Goal: Task Accomplishment & Management: Manage account settings

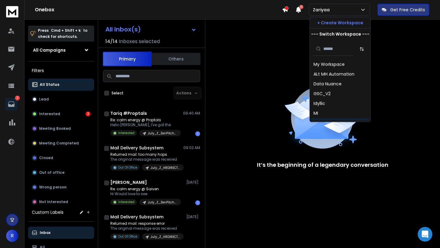
click at [222, 113] on div "It’s the beginning of a legendary conversation" at bounding box center [322, 125] width 235 height 211
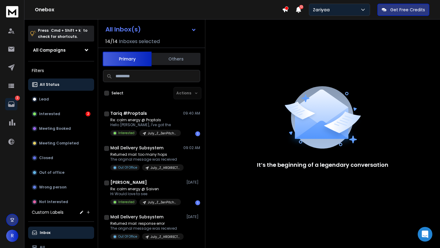
click at [344, 5] on button "Zariyaa" at bounding box center [339, 10] width 61 height 12
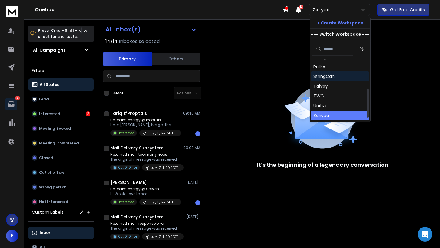
scroll to position [60, 0]
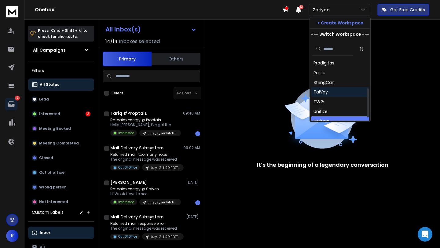
click at [323, 91] on div "TalVoy" at bounding box center [320, 92] width 14 height 6
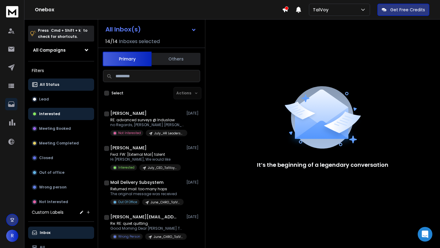
click at [47, 113] on p "Interested" at bounding box center [49, 113] width 21 height 5
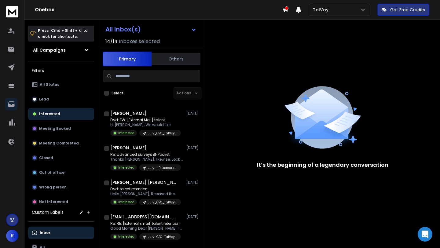
click at [105, 92] on button "Select" at bounding box center [106, 93] width 5 height 5
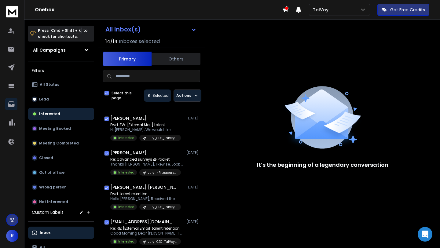
click at [186, 96] on p "Actions" at bounding box center [183, 95] width 15 height 5
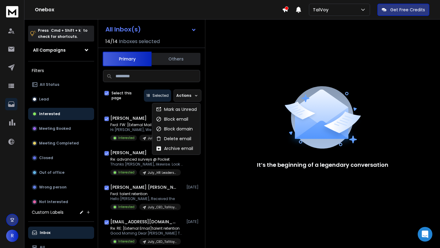
click at [275, 115] on div "It’s the beginning of a legendary conversation" at bounding box center [322, 125] width 235 height 211
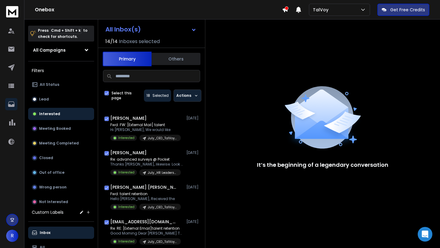
click at [196, 95] on icon "button" at bounding box center [196, 95] width 5 height 5
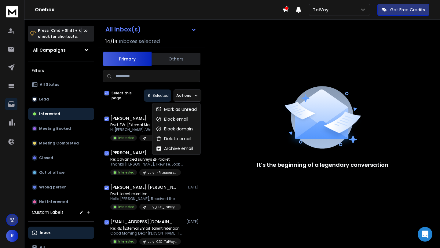
click at [256, 84] on div "It’s the beginning of a legendary conversation" at bounding box center [322, 125] width 235 height 211
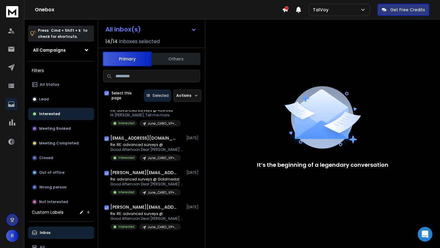
scroll to position [498, 0]
click at [183, 93] on button "Actions" at bounding box center [187, 95] width 28 height 12
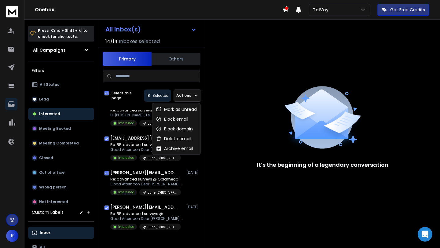
click at [232, 118] on div "It’s the beginning of a legendary conversation" at bounding box center [322, 125] width 235 height 211
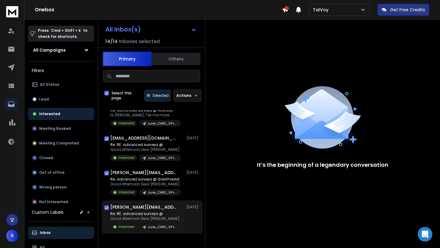
click at [140, 210] on h1 "[PERSON_NAME][EMAIL_ADDRESS][PERSON_NAME][DOMAIN_NAME] +1" at bounding box center [143, 207] width 67 height 6
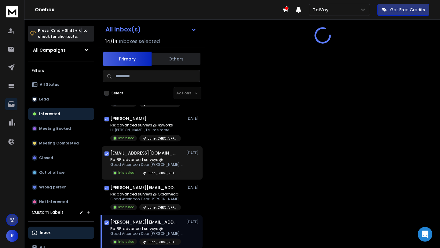
click at [116, 169] on div "Re: RE: advanced surveys @ Good Afternoon Dear [PERSON_NAME] Thank Interested J…" at bounding box center [146, 166] width 73 height 19
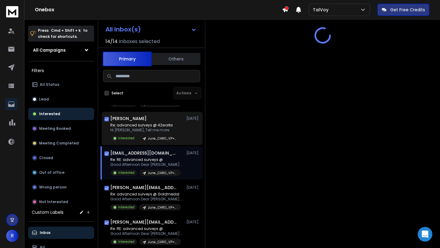
scroll to position [0, 0]
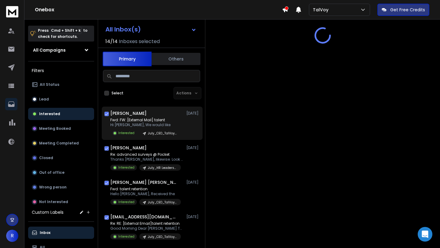
click at [170, 117] on div "[PERSON_NAME] [DATE] Fwd: FW: [External Mail] talent Hi [PERSON_NAME], We would…" at bounding box center [155, 123] width 90 height 26
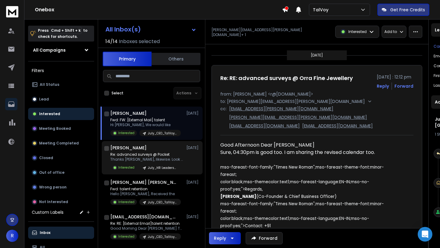
click at [169, 152] on p "Re: advanced surveys @ Pocket" at bounding box center [146, 154] width 73 height 5
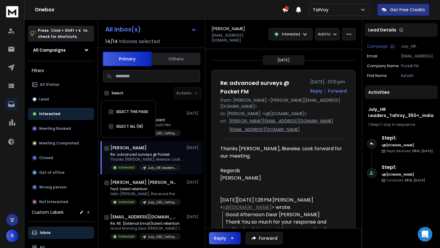
click at [110, 96] on div "Select" at bounding box center [113, 93] width 19 height 12
click at [108, 94] on button "Select" at bounding box center [106, 93] width 5 height 5
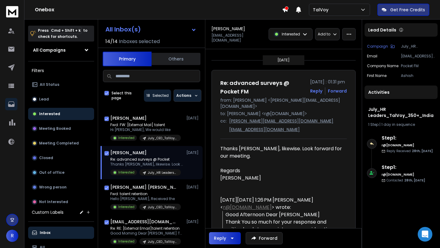
click at [177, 99] on button "Actions" at bounding box center [187, 95] width 28 height 12
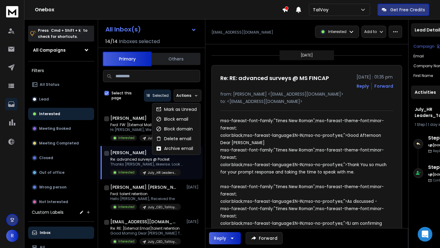
click at [354, 52] on div "[DATE]" at bounding box center [306, 55] width 191 height 10
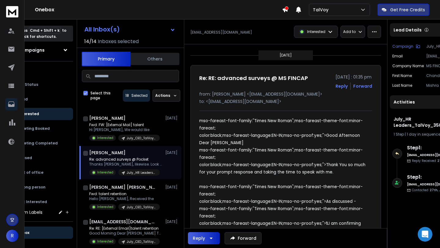
scroll to position [0, 54]
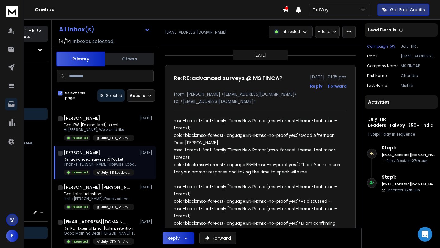
click at [363, 49] on div "Lead Details Campaign July_HR Leaders_TalVoy_350+_India Email [EMAIL_ADDRESS][D…" at bounding box center [401, 144] width 78 height 248
click at [362, 43] on div "Lead Details Campaign July_HR Leaders_TalVoy_350+_India Email [EMAIL_ADDRESS][D…" at bounding box center [401, 144] width 78 height 248
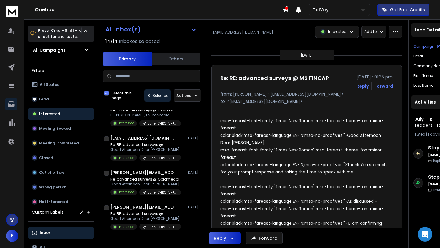
scroll to position [0, 0]
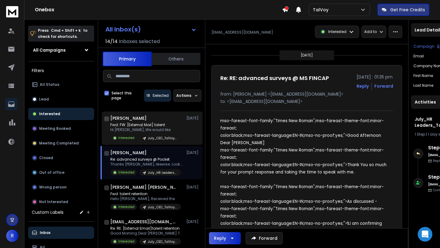
click at [152, 122] on p "Fwd: FW: [External Mail] talent" at bounding box center [145, 124] width 71 height 5
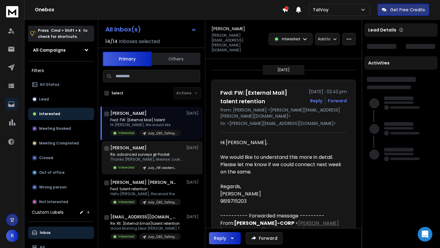
click at [139, 156] on p "Re: advanced surveys @ Pocket" at bounding box center [146, 154] width 73 height 5
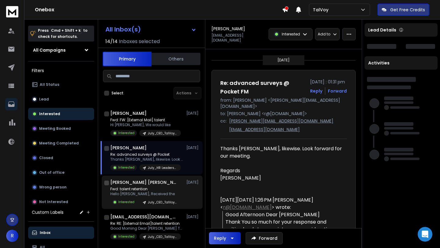
click at [135, 185] on div "[PERSON_NAME] [PERSON_NAME] /SO/HR [DATE] Fwd: talent retention Hello [PERSON_N…" at bounding box center [155, 192] width 90 height 26
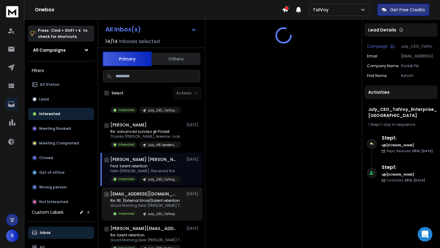
click at [130, 202] on p "Re: RE: [External Email]talent retention" at bounding box center [146, 200] width 73 height 5
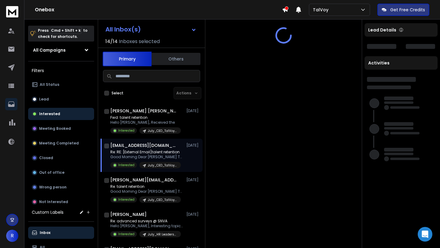
scroll to position [107, 0]
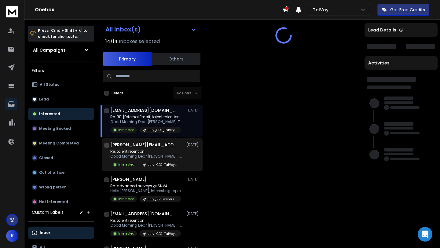
click at [143, 147] on h1 "[PERSON_NAME][EMAIL_ADDRESS][DOMAIN_NAME]" at bounding box center [143, 145] width 67 height 6
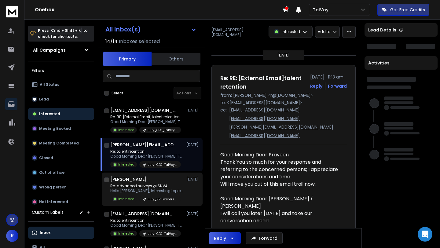
click at [140, 190] on p "Hello [PERSON_NAME], Interesting topics to" at bounding box center [146, 190] width 73 height 5
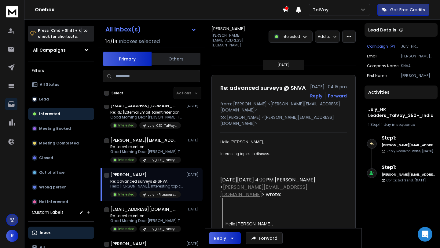
scroll to position [0, 0]
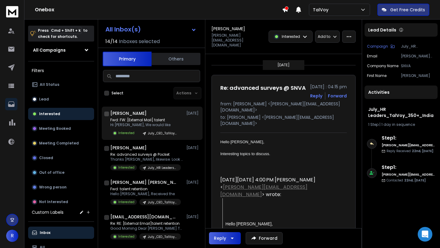
click at [144, 115] on h1 "[PERSON_NAME]" at bounding box center [128, 113] width 36 height 6
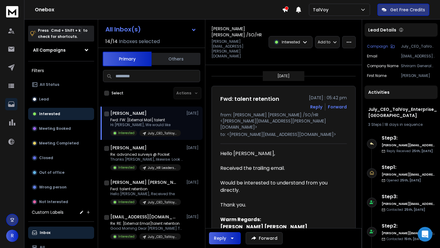
click at [177, 60] on button "Others" at bounding box center [175, 58] width 49 height 13
